Goal: Task Accomplishment & Management: Manage account settings

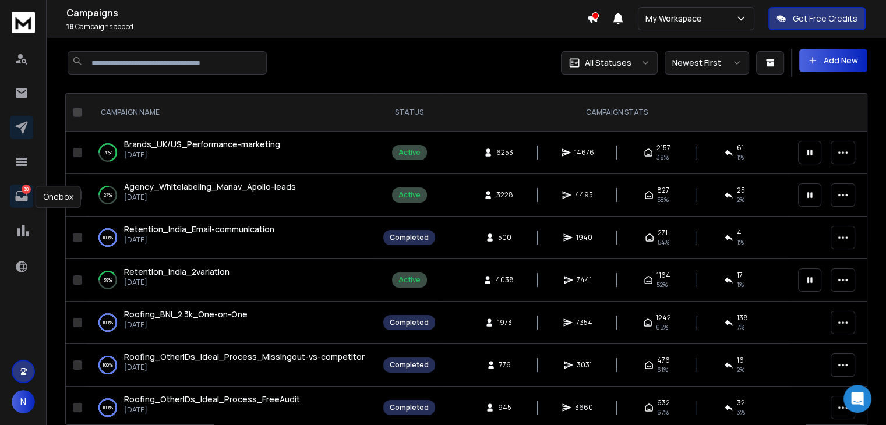
click at [22, 203] on icon at bounding box center [22, 196] width 14 height 14
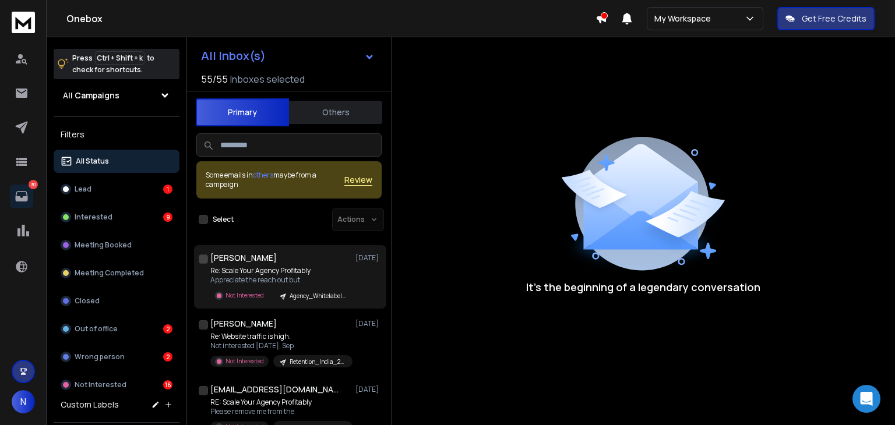
click at [280, 277] on p "Appreciate the reach out but" at bounding box center [280, 280] width 140 height 9
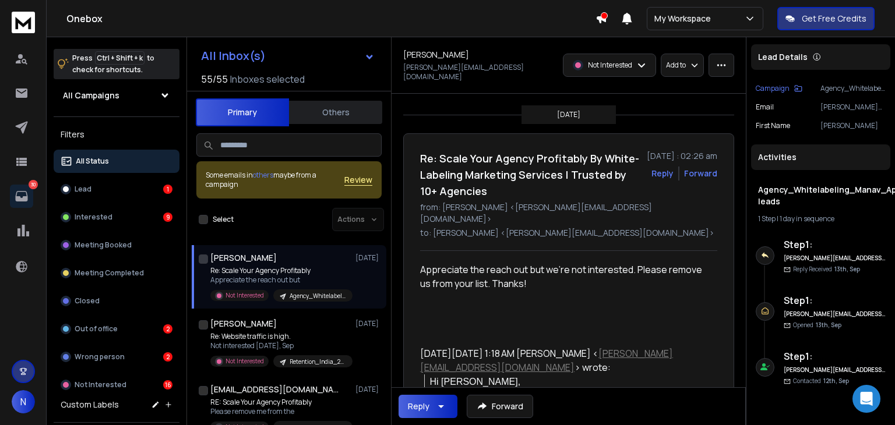
click at [391, 16] on h1 "Onebox" at bounding box center [330, 19] width 529 height 14
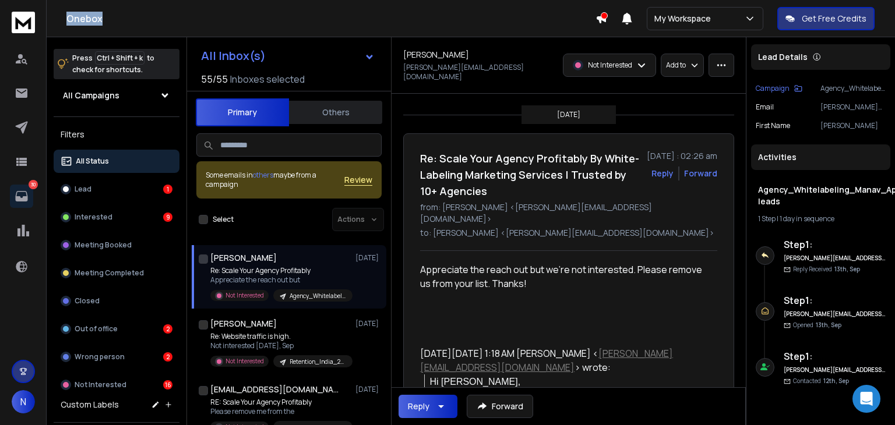
click at [391, 16] on h1 "Onebox" at bounding box center [330, 19] width 529 height 14
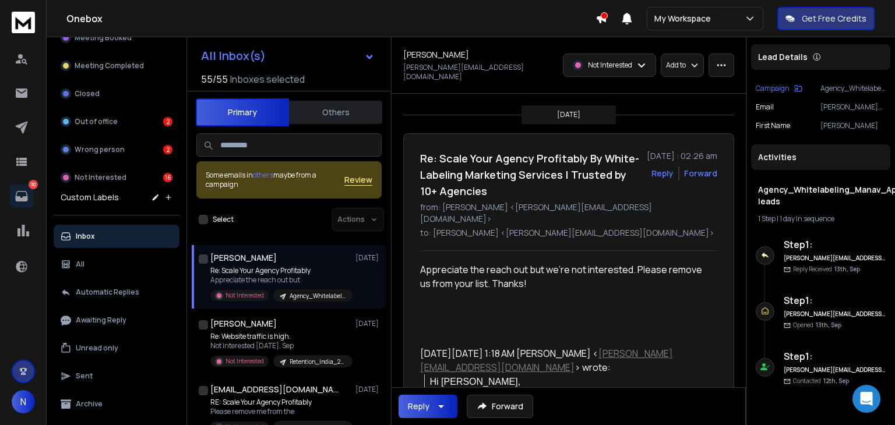
click at [186, 168] on div "All Inbox(s) 55 / 55 Inboxes selected Primary Others Some emails in others mayb…" at bounding box center [288, 249] width 205 height 425
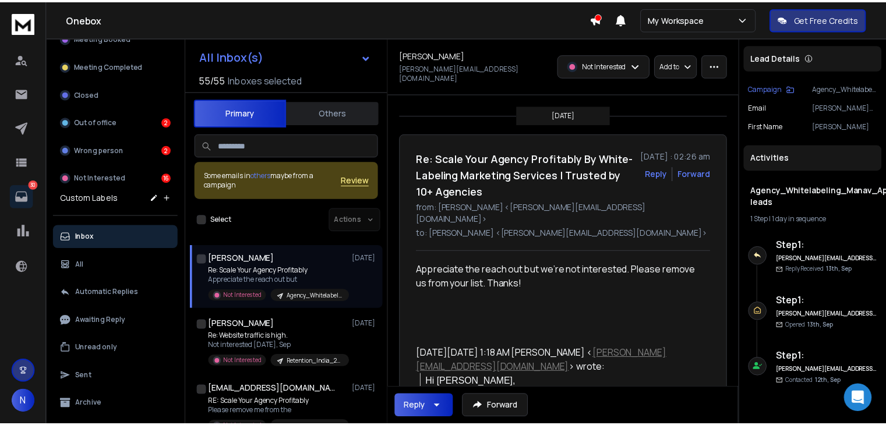
scroll to position [0, 0]
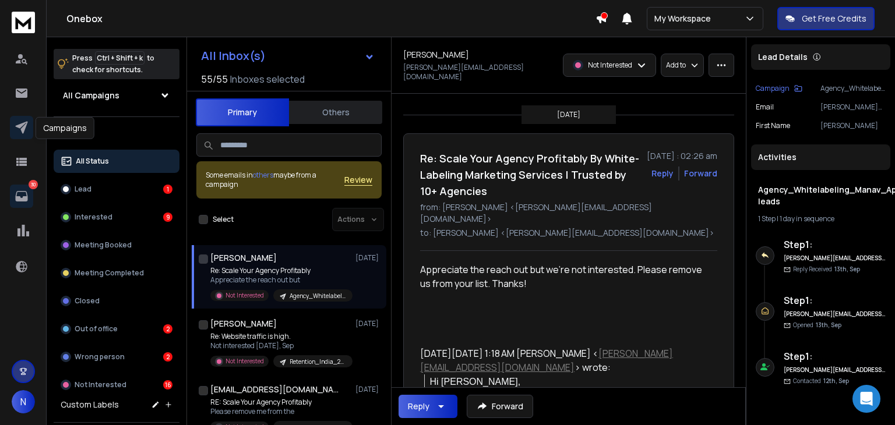
click at [29, 130] on link at bounding box center [21, 127] width 23 height 23
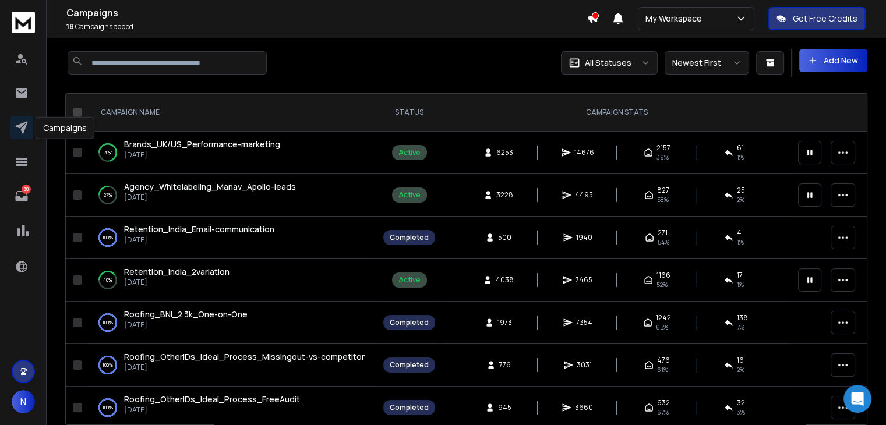
click at [406, 47] on div "Campaigns 18 Campaigns Added All Statuses Newest First Add New CAMPAIGN NAME ST…" at bounding box center [467, 261] width 840 height 449
click at [19, 190] on icon at bounding box center [22, 196] width 14 height 14
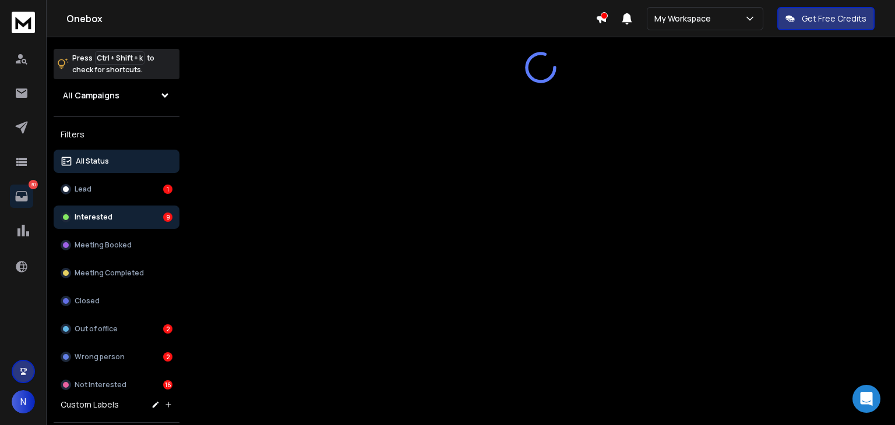
click at [129, 221] on button "Interested 9" at bounding box center [117, 217] width 126 height 23
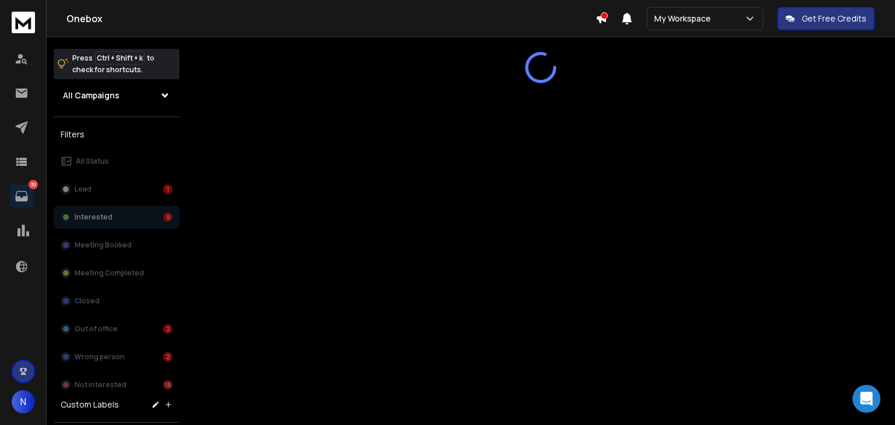
scroll to position [217, 0]
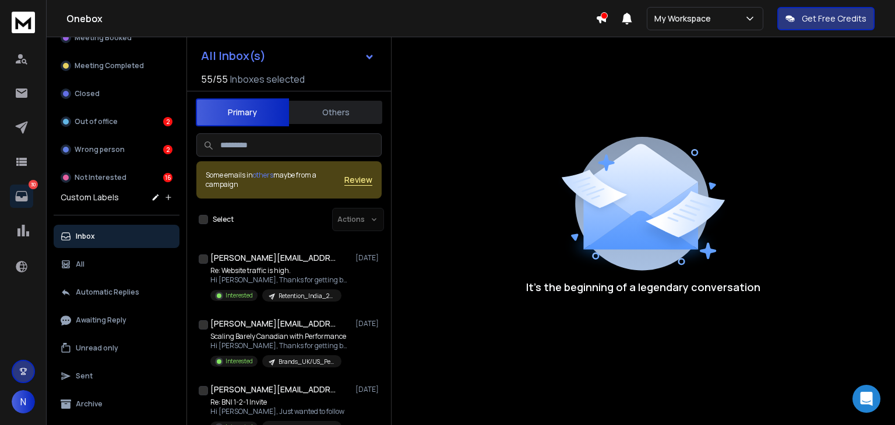
click at [182, 161] on div "Press Ctrl + Shift + k to check for shortcuts. All Campaigns All Campaigns Filt…" at bounding box center [117, 249] width 140 height 425
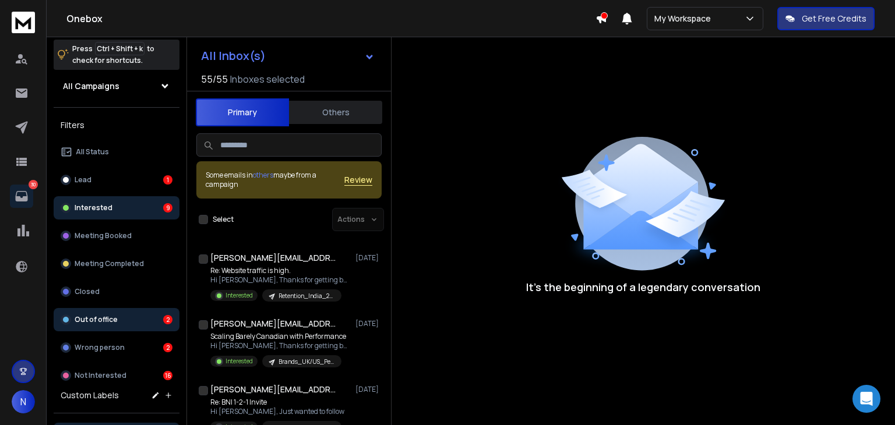
scroll to position [0, 0]
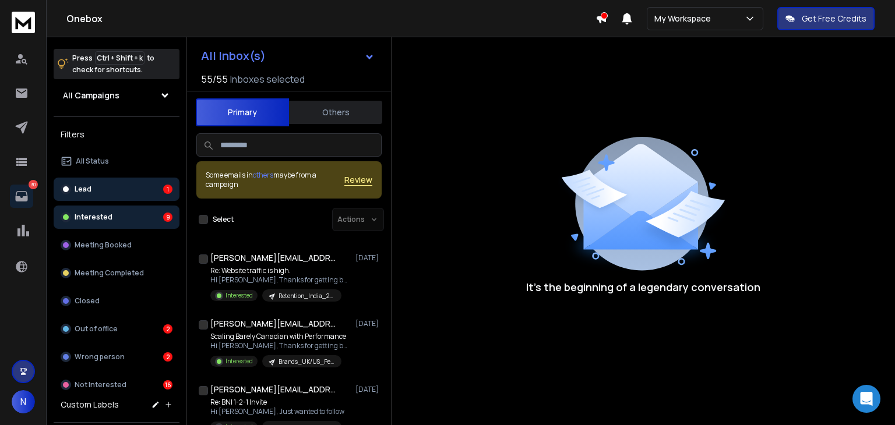
click at [117, 188] on button "Lead 1" at bounding box center [117, 189] width 126 height 23
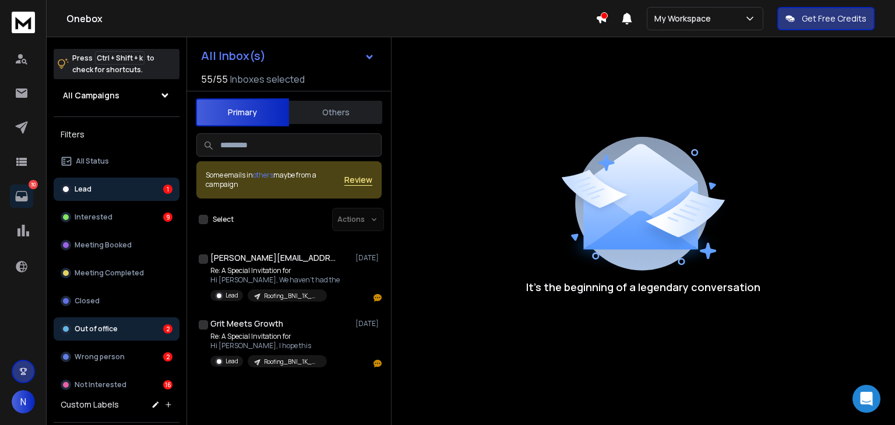
click at [96, 320] on button "Out of office 2" at bounding box center [117, 329] width 126 height 23
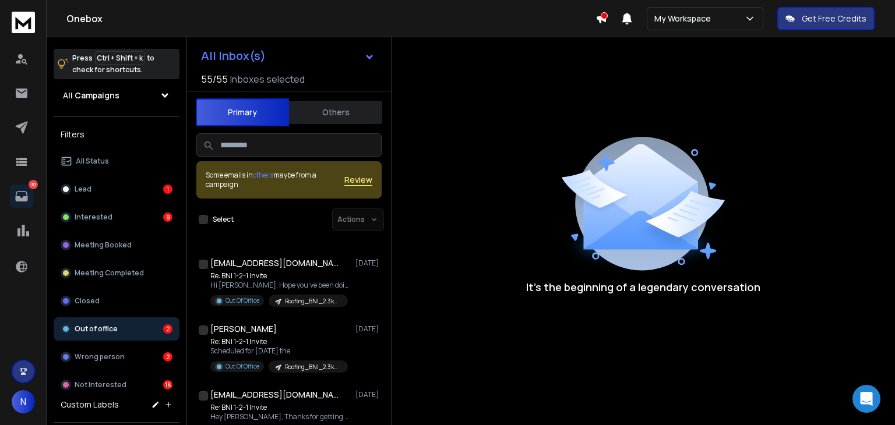
scroll to position [258, 0]
click at [114, 358] on p "Wrong person" at bounding box center [100, 357] width 50 height 9
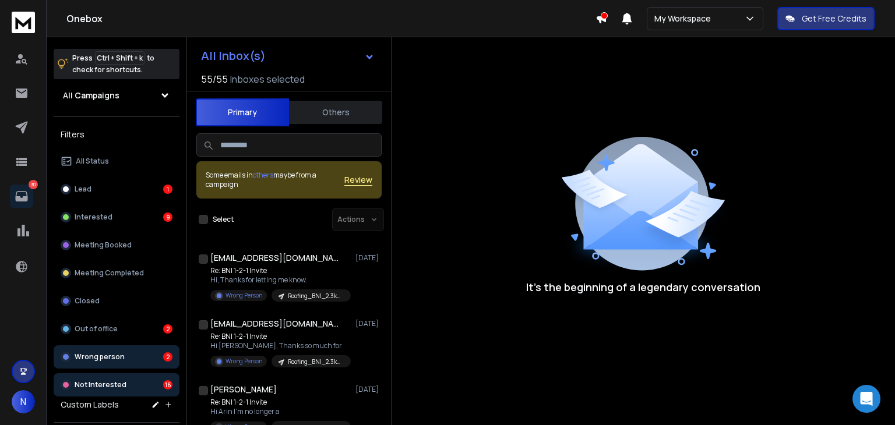
click at [108, 380] on p "Not Interested" at bounding box center [101, 384] width 52 height 9
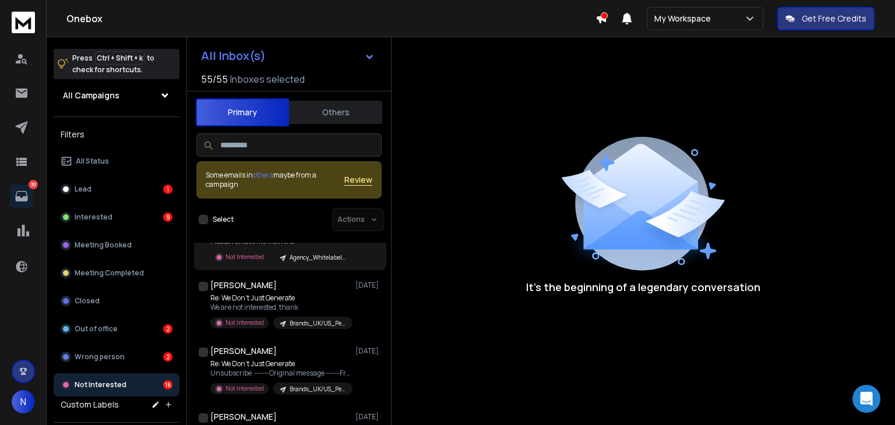
scroll to position [170, 0]
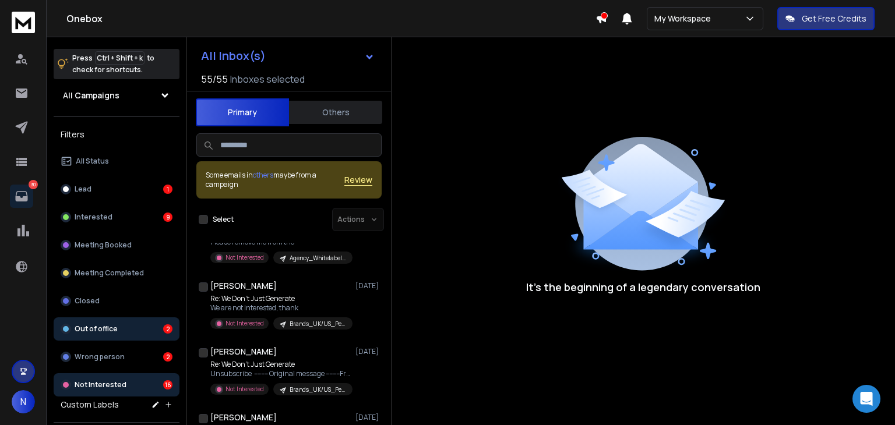
click at [75, 319] on button "Out of office 2" at bounding box center [117, 329] width 126 height 23
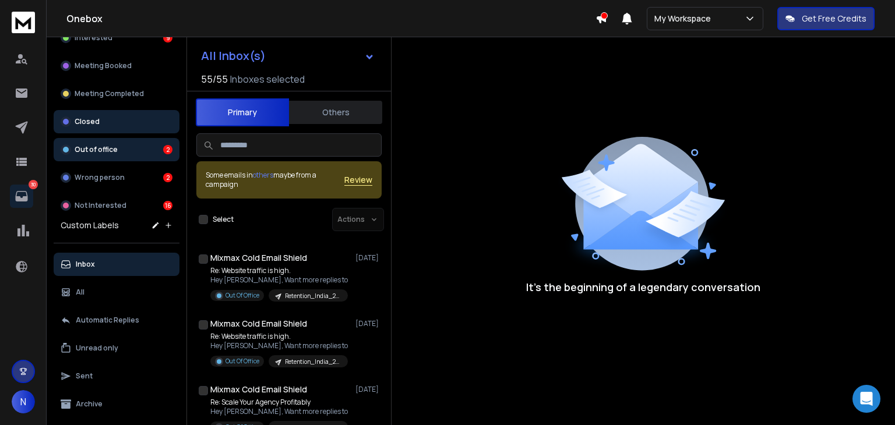
scroll to position [189, 0]
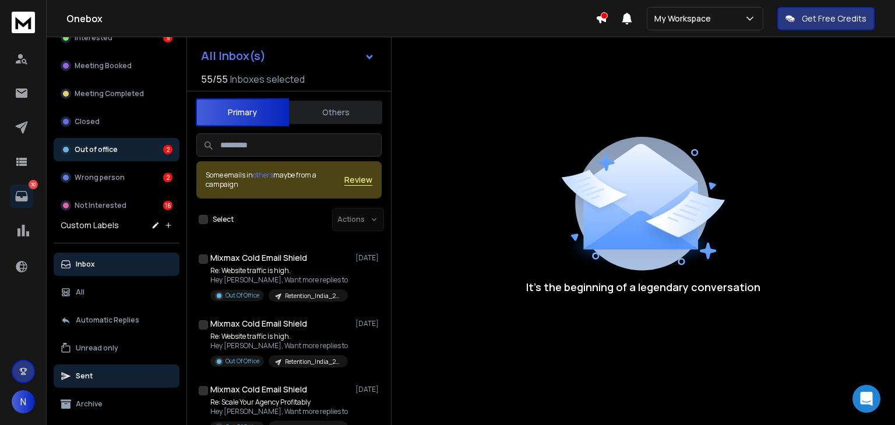
click at [96, 365] on button "Sent" at bounding box center [117, 376] width 126 height 23
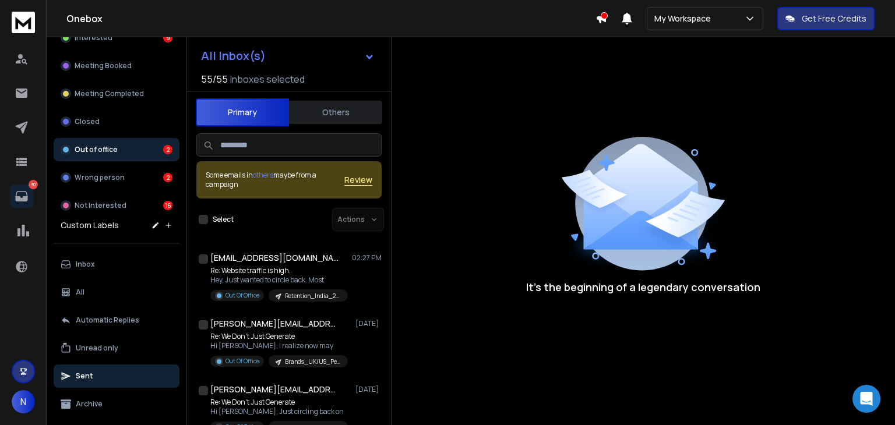
click at [387, 322] on div "[EMAIL_ADDRESS][DOMAIN_NAME] 02:27 PM Re: Website traffic is high. Hey, Just wa…" at bounding box center [289, 400] width 204 height 315
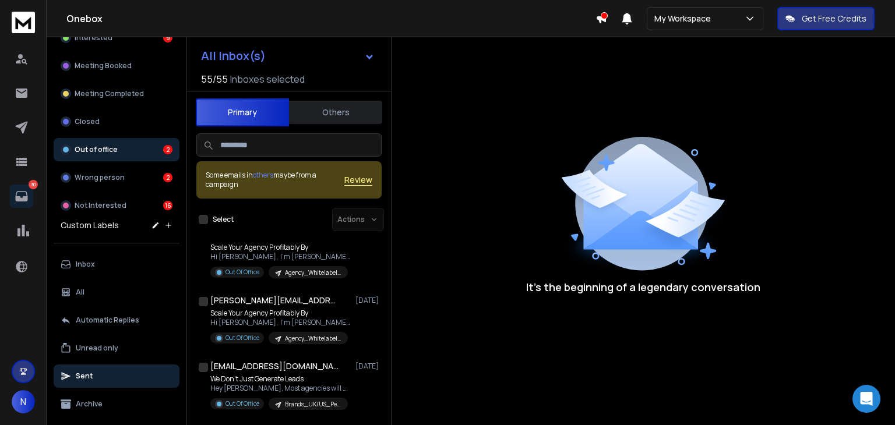
scroll to position [826, 0]
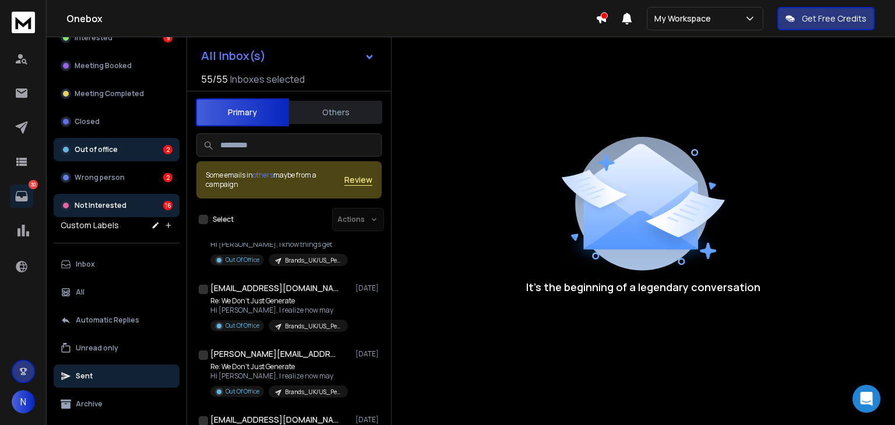
click at [122, 194] on button "Not Interested 16" at bounding box center [117, 205] width 126 height 23
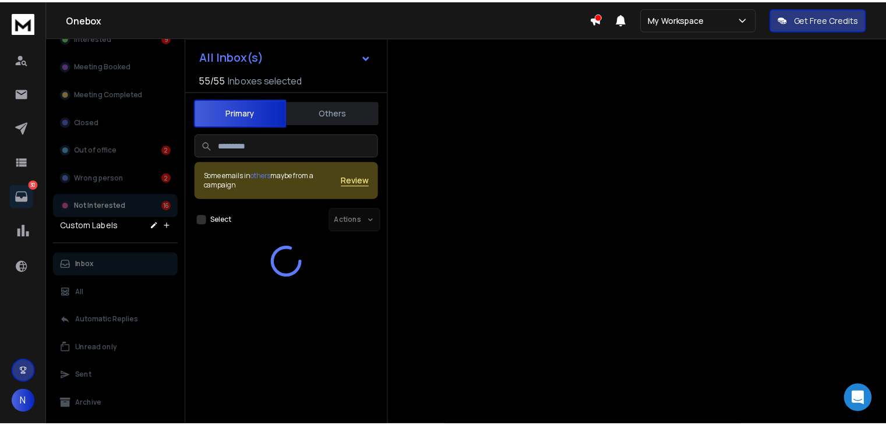
scroll to position [0, 0]
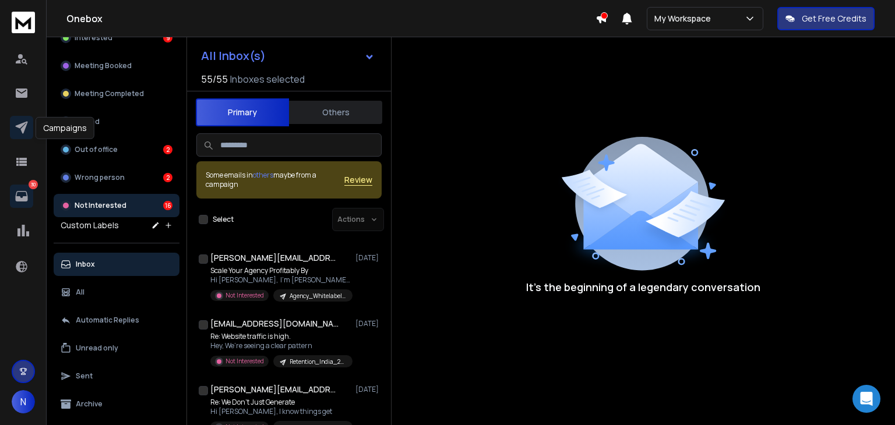
click at [24, 137] on link at bounding box center [21, 127] width 23 height 23
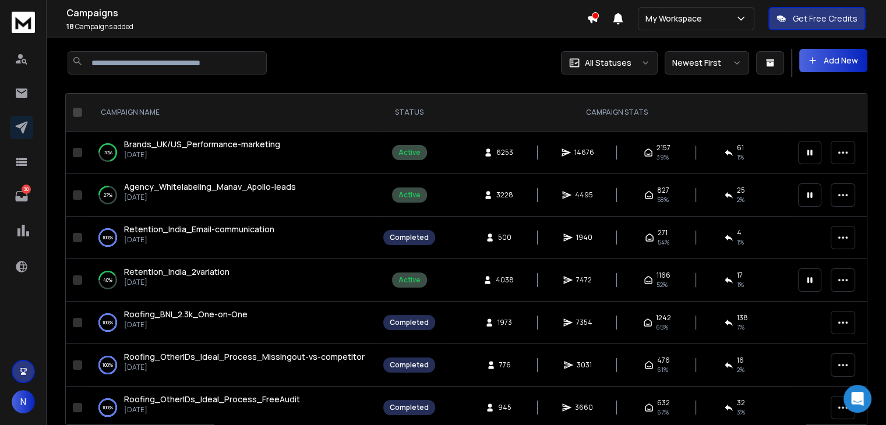
click at [439, 38] on div "Campaigns 18 Campaigns Added All Statuses Newest First Add New CAMPAIGN NAME ST…" at bounding box center [467, 261] width 840 height 449
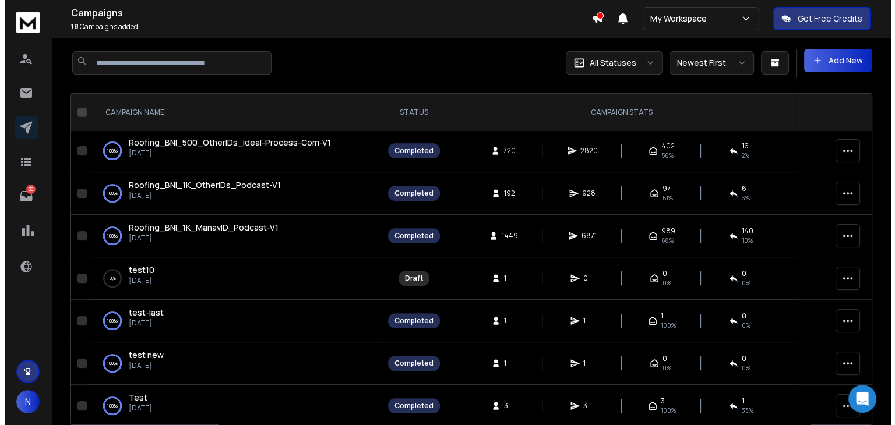
scroll to position [470, 0]
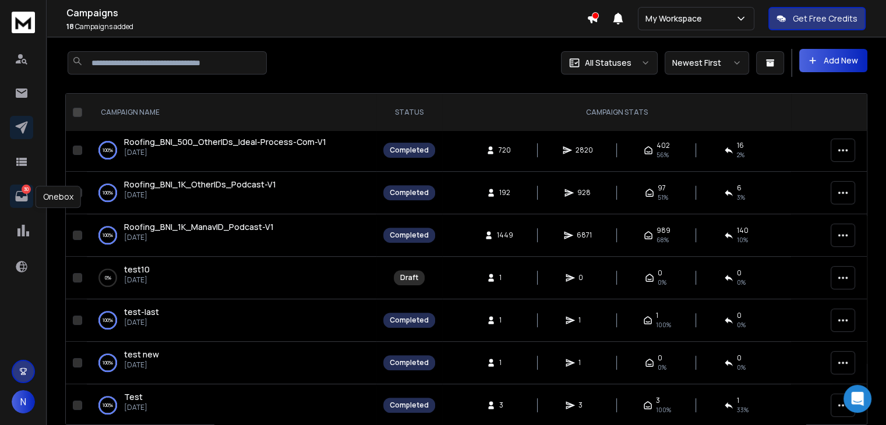
click at [29, 200] on link "30" at bounding box center [21, 196] width 23 height 23
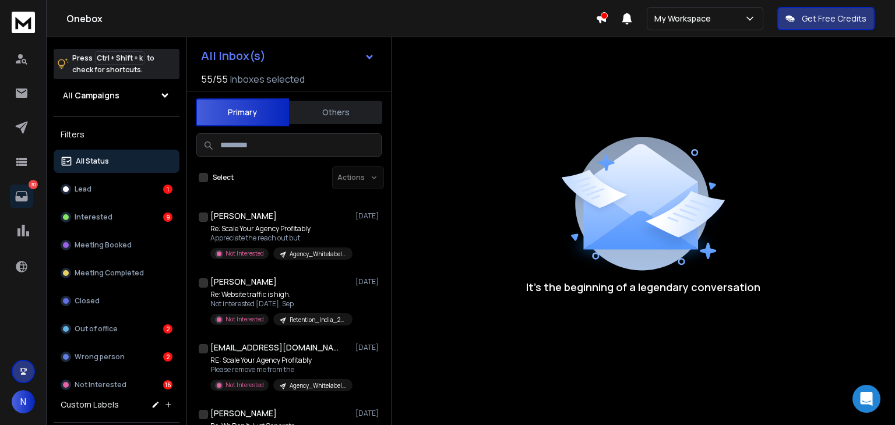
click at [41, 250] on div "30 N" at bounding box center [23, 212] width 47 height 425
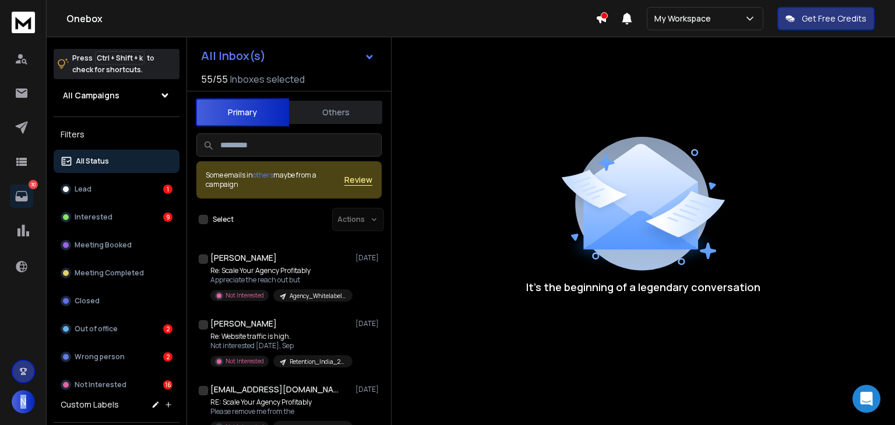
click at [41, 250] on div "30 N" at bounding box center [23, 212] width 47 height 425
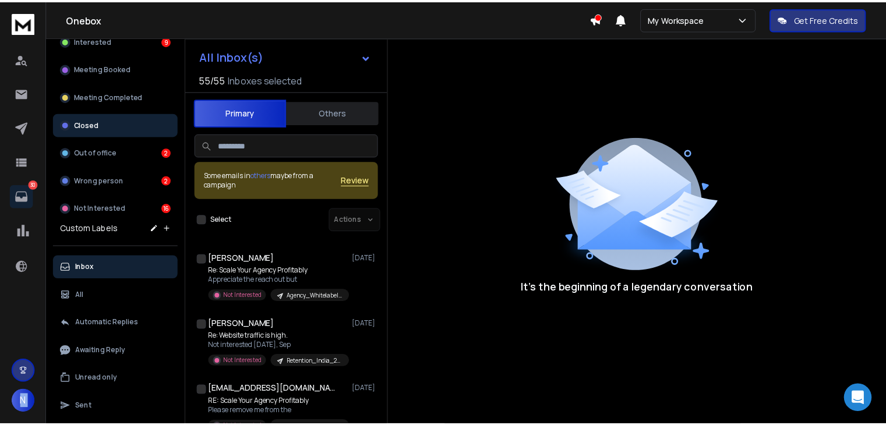
scroll to position [183, 0]
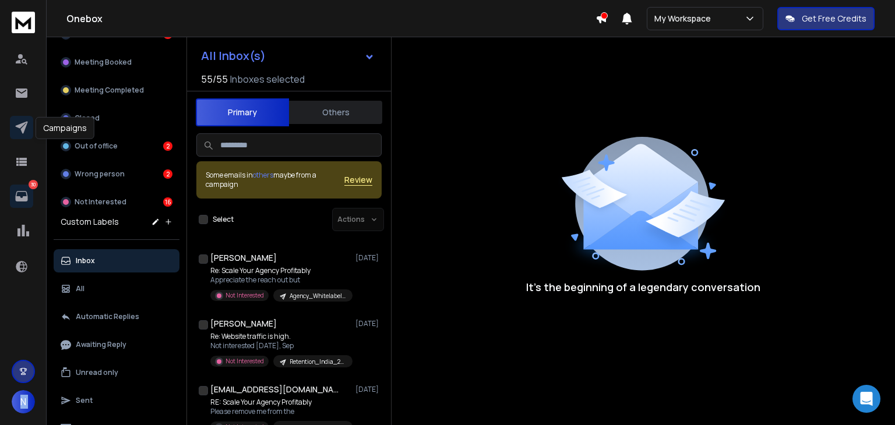
click at [20, 132] on icon at bounding box center [22, 128] width 14 height 14
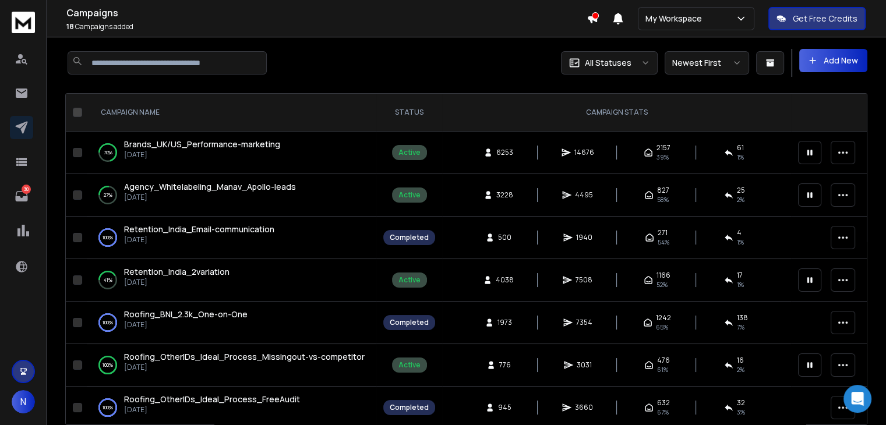
click at [261, 111] on th "CAMPAIGN NAME" at bounding box center [232, 113] width 290 height 38
click at [382, 77] on div "Campaigns 18 Campaigns Added All Statuses Newest First Add New CAMPAIGN NAME ST…" at bounding box center [466, 261] width 802 height 425
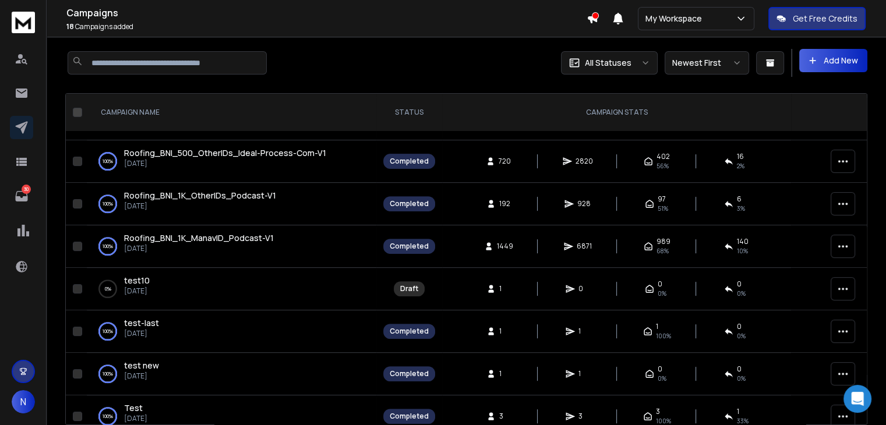
scroll to position [479, 0]
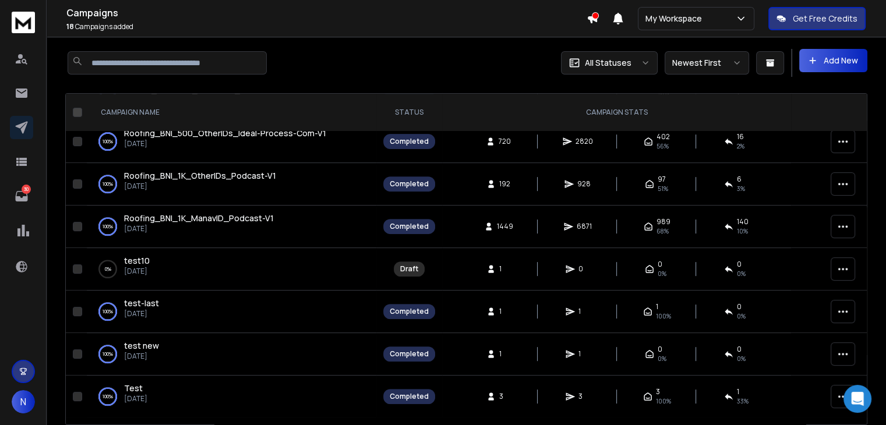
click at [147, 385] on h1 "Test" at bounding box center [135, 389] width 23 height 12
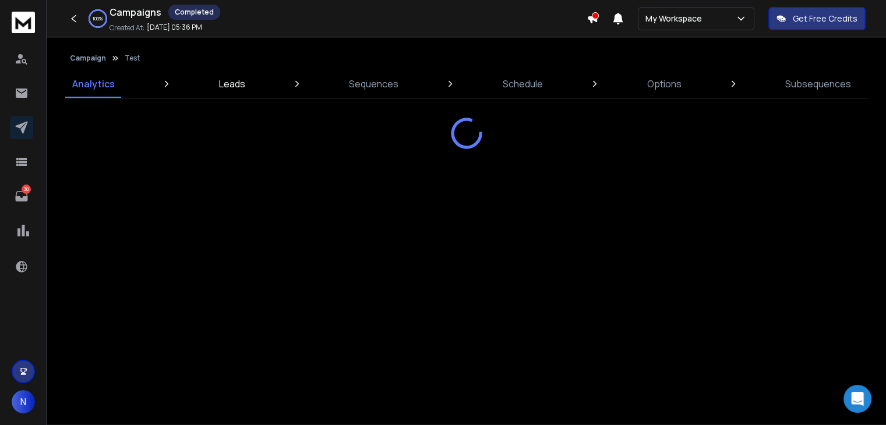
click at [219, 97] on link "Leads" at bounding box center [232, 84] width 40 height 28
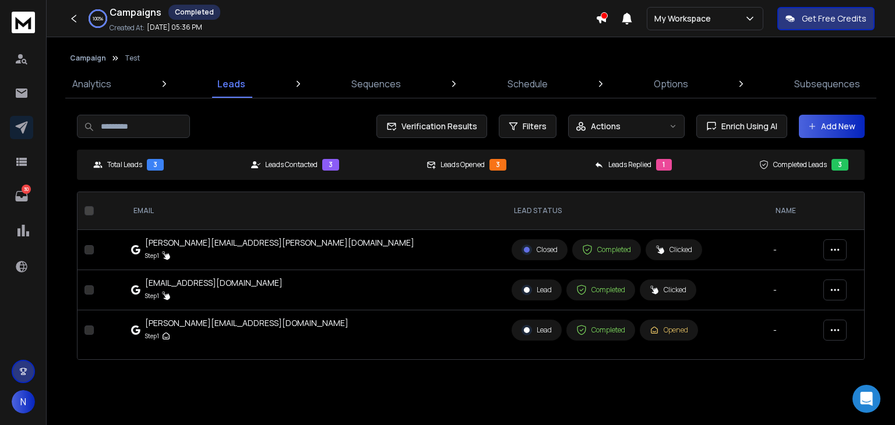
click at [283, 406] on div "Get only verified leads with our AI-powered Lead Finder, starting at $22/mo Try…" at bounding box center [447, 212] width 895 height 425
click at [362, 73] on link "Sequences" at bounding box center [376, 84] width 64 height 28
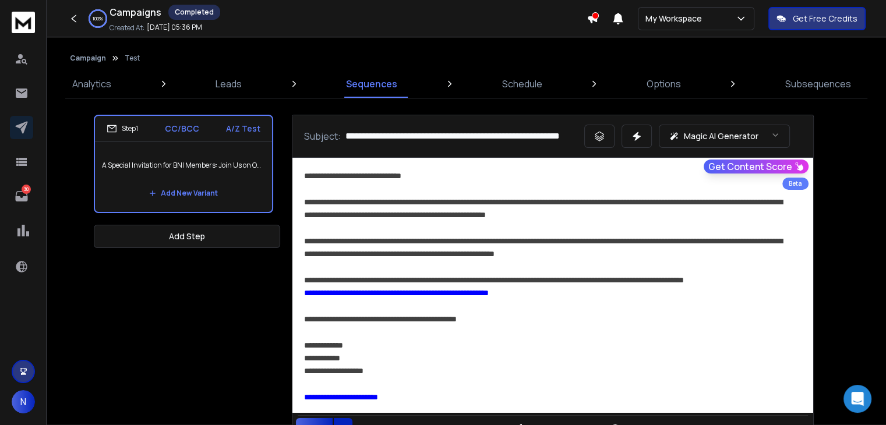
click at [362, 36] on div "100 % Campaigns Completed Created At: [DATE] 05:36 PM My Workspace Get Free Cre…" at bounding box center [443, 18] width 886 height 37
click at [260, 315] on div "Step 1 CC/BCC A/Z Test A Special Invitation for BNI Members: Join Us on Our Pod…" at bounding box center [187, 281] width 186 height 332
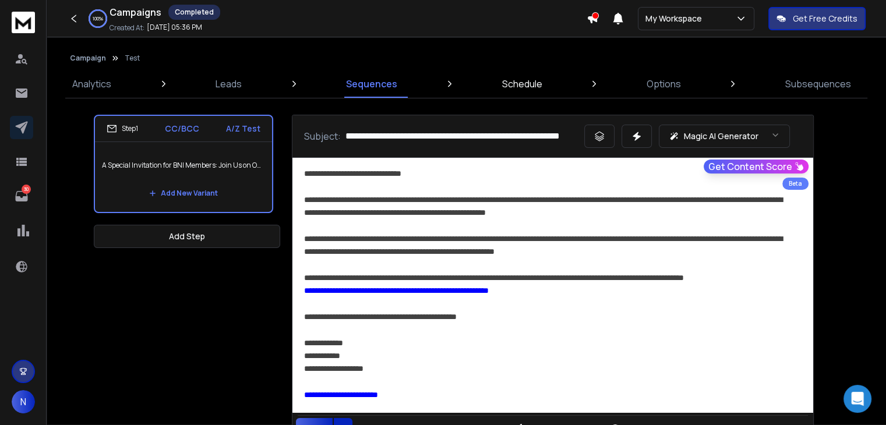
click at [511, 86] on p "Schedule" at bounding box center [522, 84] width 40 height 14
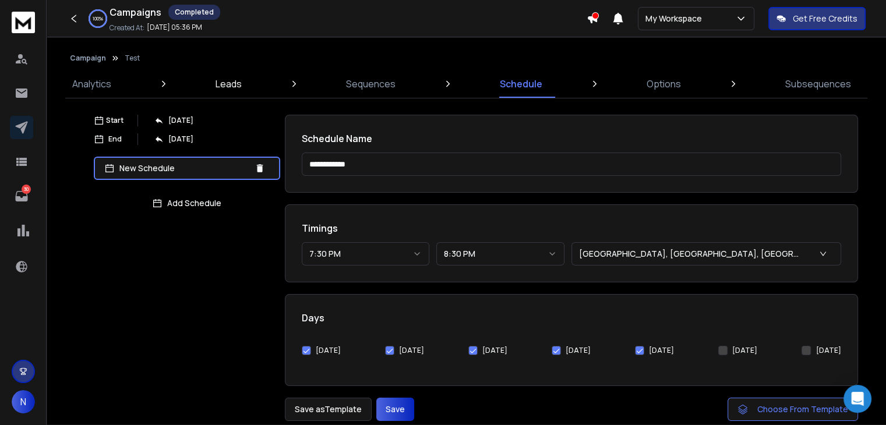
click at [240, 94] on link "Leads" at bounding box center [229, 84] width 40 height 28
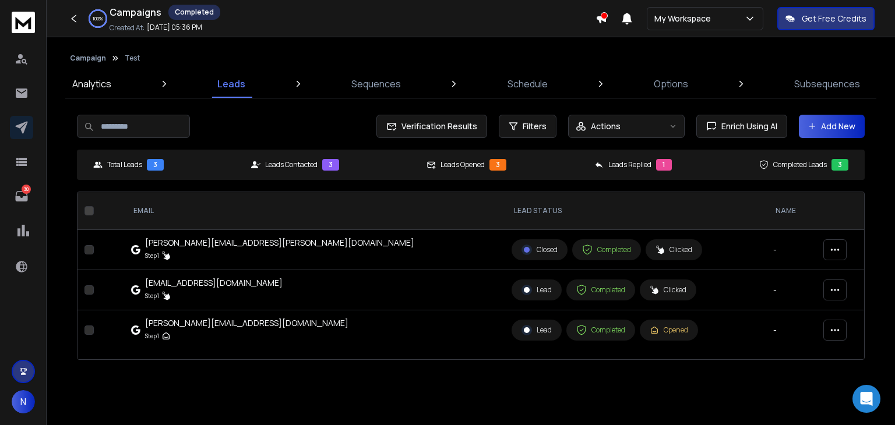
click at [107, 82] on p "Analytics" at bounding box center [91, 84] width 39 height 14
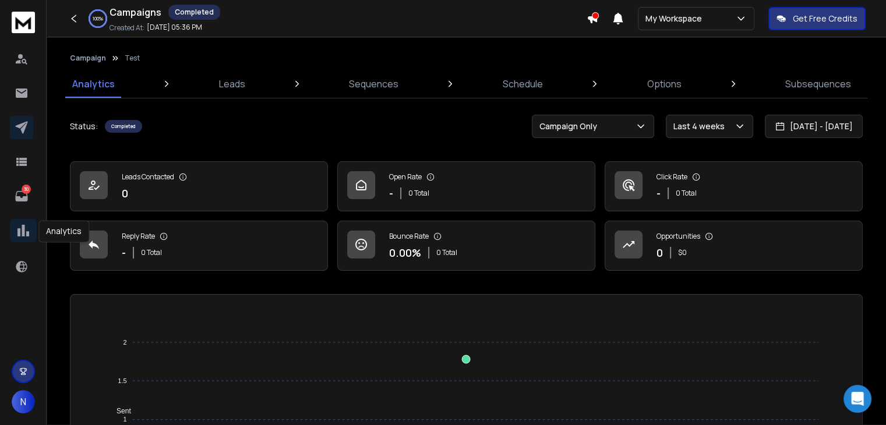
click at [27, 235] on icon at bounding box center [23, 231] width 12 height 12
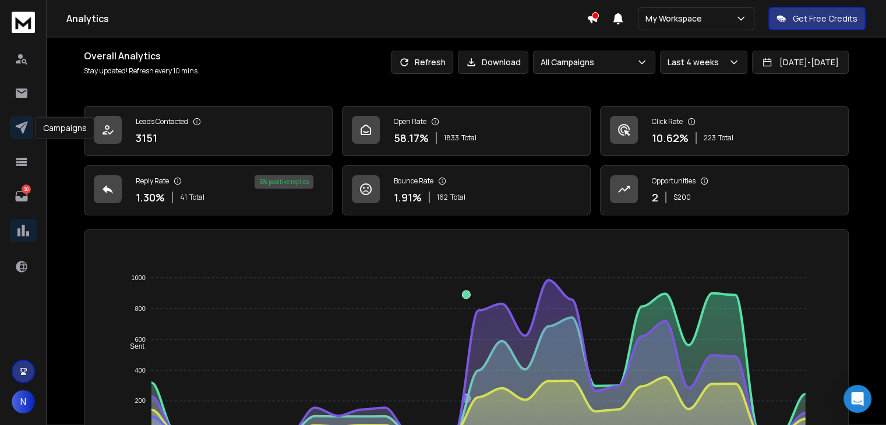
click at [21, 124] on icon at bounding box center [22, 128] width 14 height 14
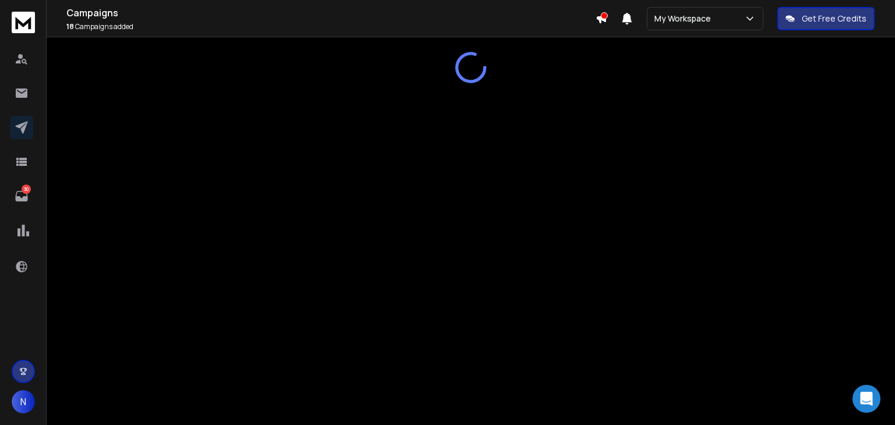
click at [21, 124] on icon at bounding box center [22, 128] width 14 height 14
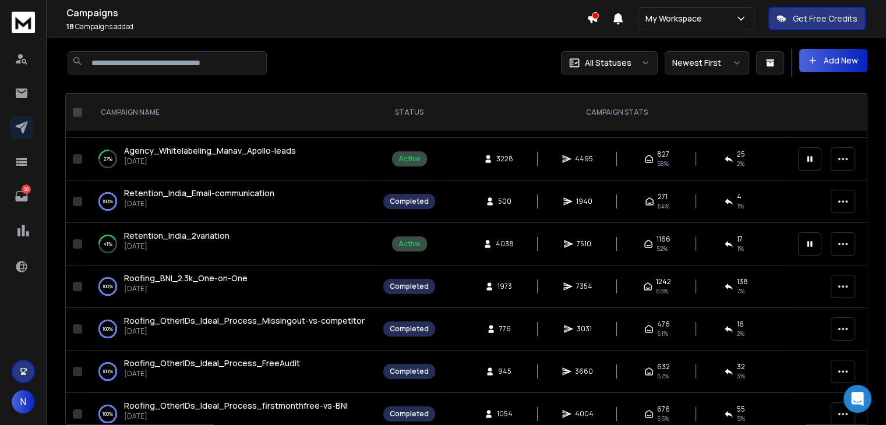
scroll to position [37, 0]
